Goal: Navigation & Orientation: Find specific page/section

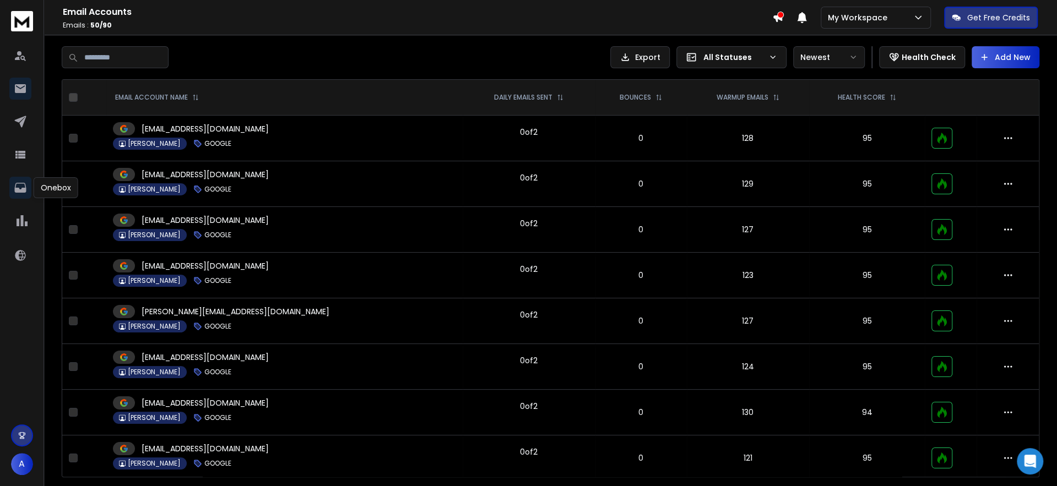
click at [12, 187] on link at bounding box center [20, 188] width 22 height 22
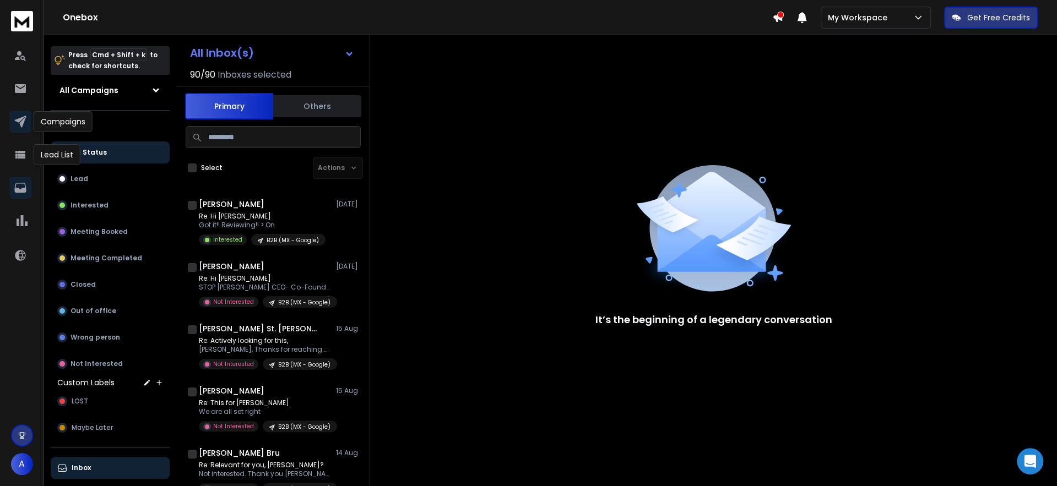
click at [12, 121] on link at bounding box center [20, 122] width 22 height 22
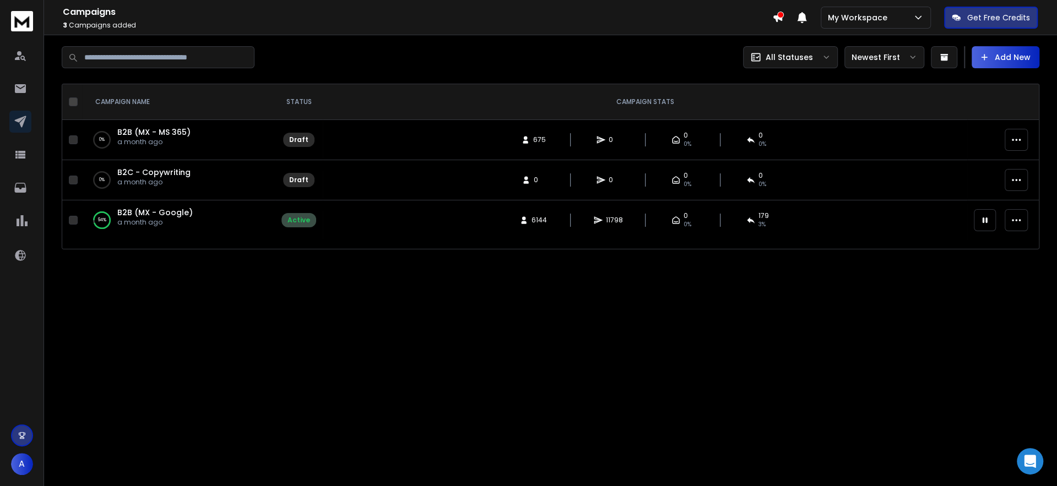
click at [981, 221] on icon at bounding box center [985, 220] width 10 height 10
click at [12, 89] on link at bounding box center [20, 89] width 22 height 22
